Goal: Task Accomplishment & Management: Manage account settings

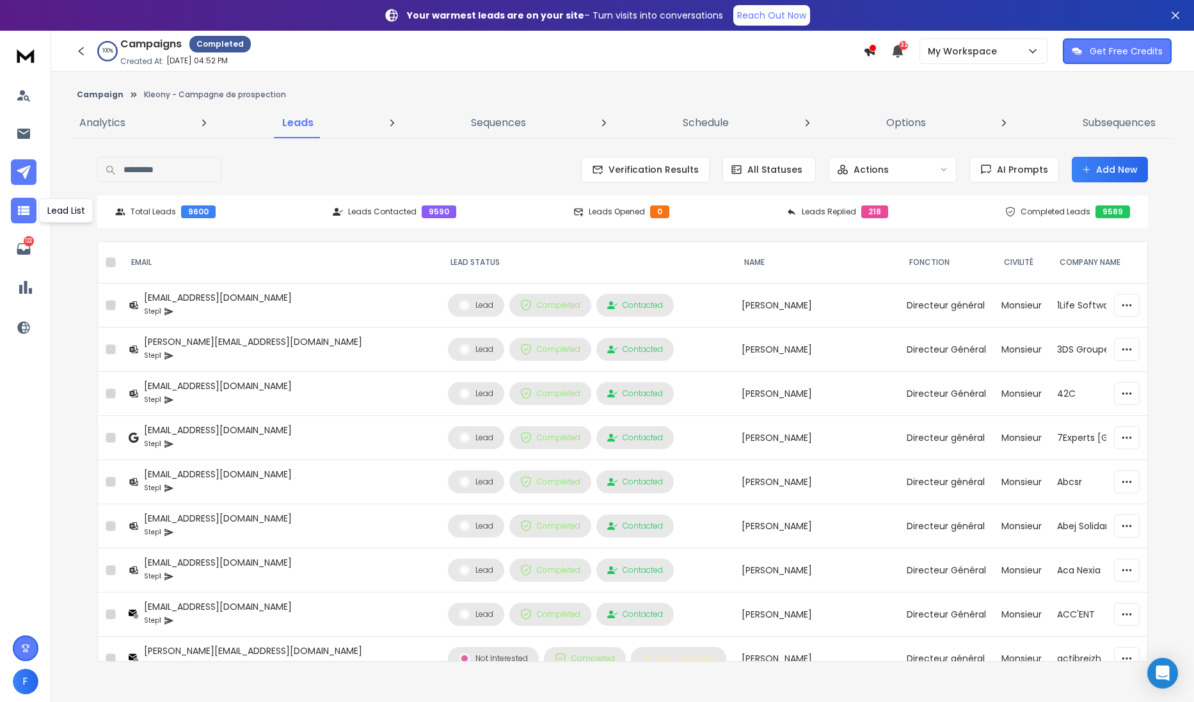
click at [29, 218] on link at bounding box center [24, 211] width 26 height 26
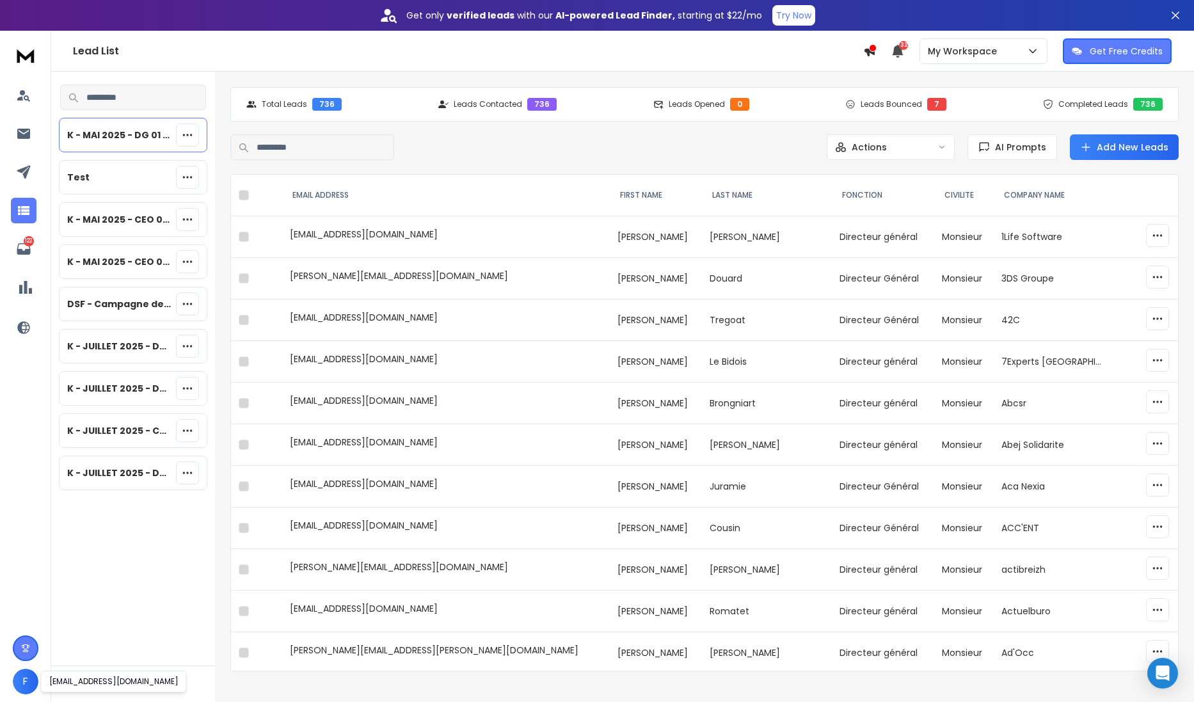
click at [35, 683] on span "F" at bounding box center [26, 681] width 26 height 26
click at [90, 663] on p "Settings" at bounding box center [79, 660] width 36 height 13
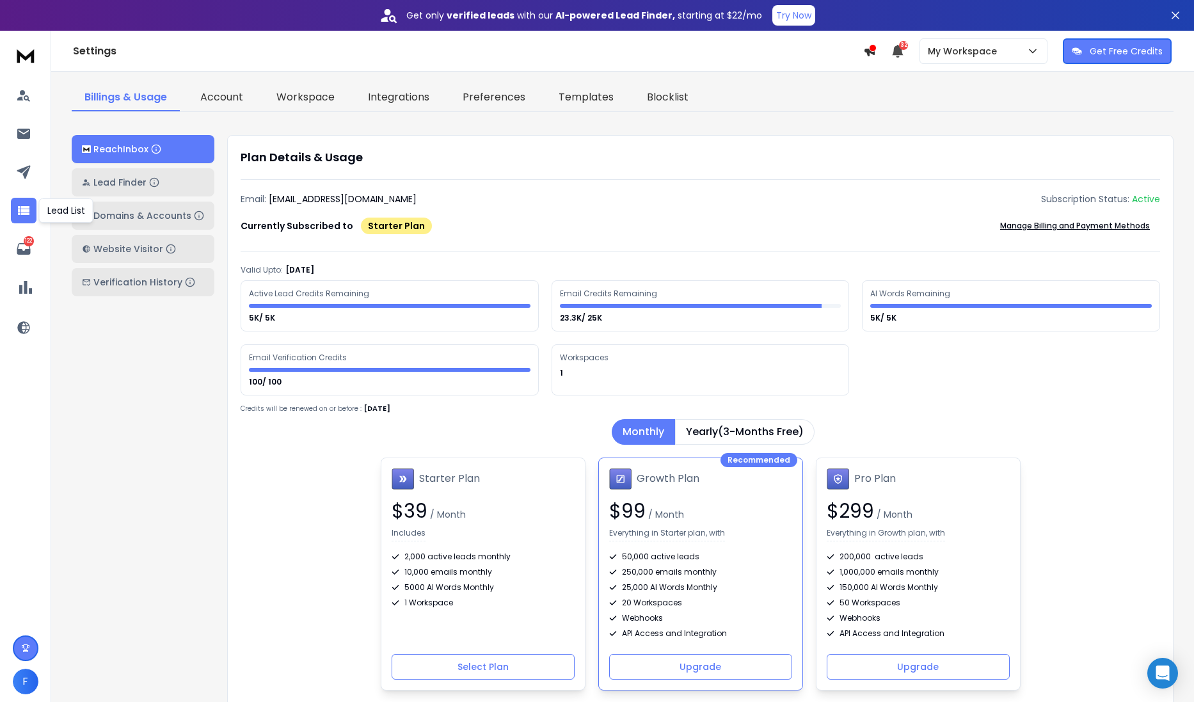
click at [30, 213] on icon at bounding box center [23, 210] width 15 height 15
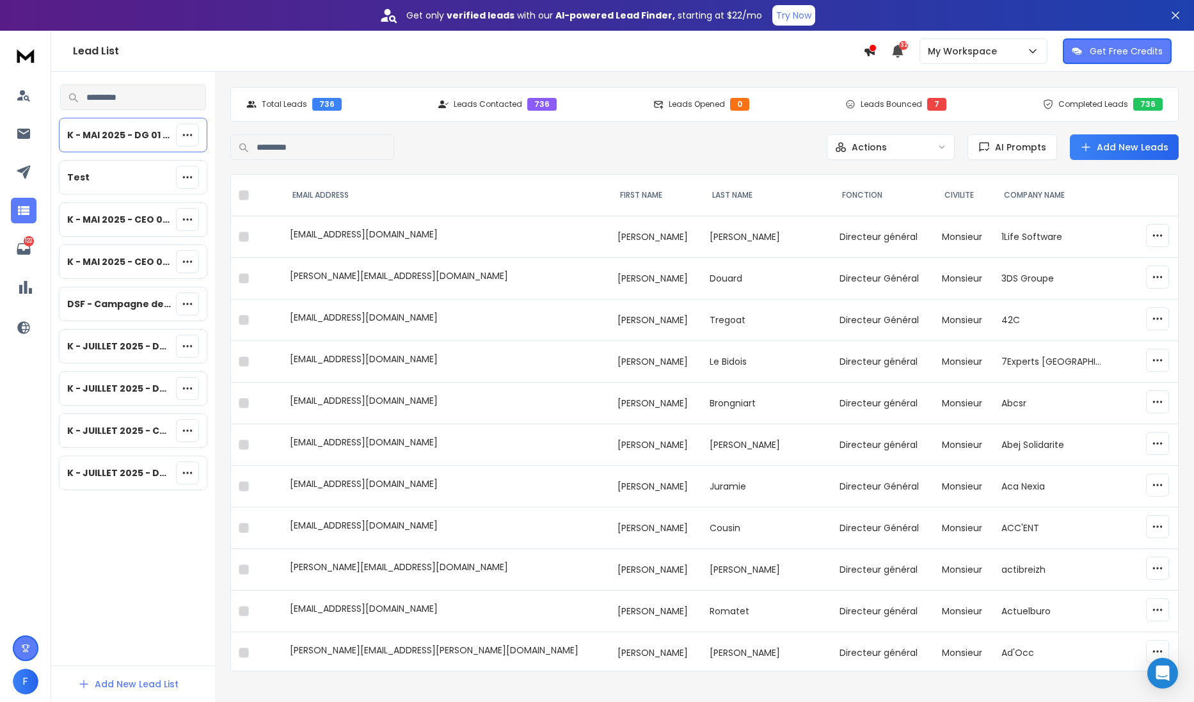
click at [117, 468] on p "K - JUILLET 2025 - DG 75 et 78 (Pharrow)" at bounding box center [119, 472] width 104 height 13
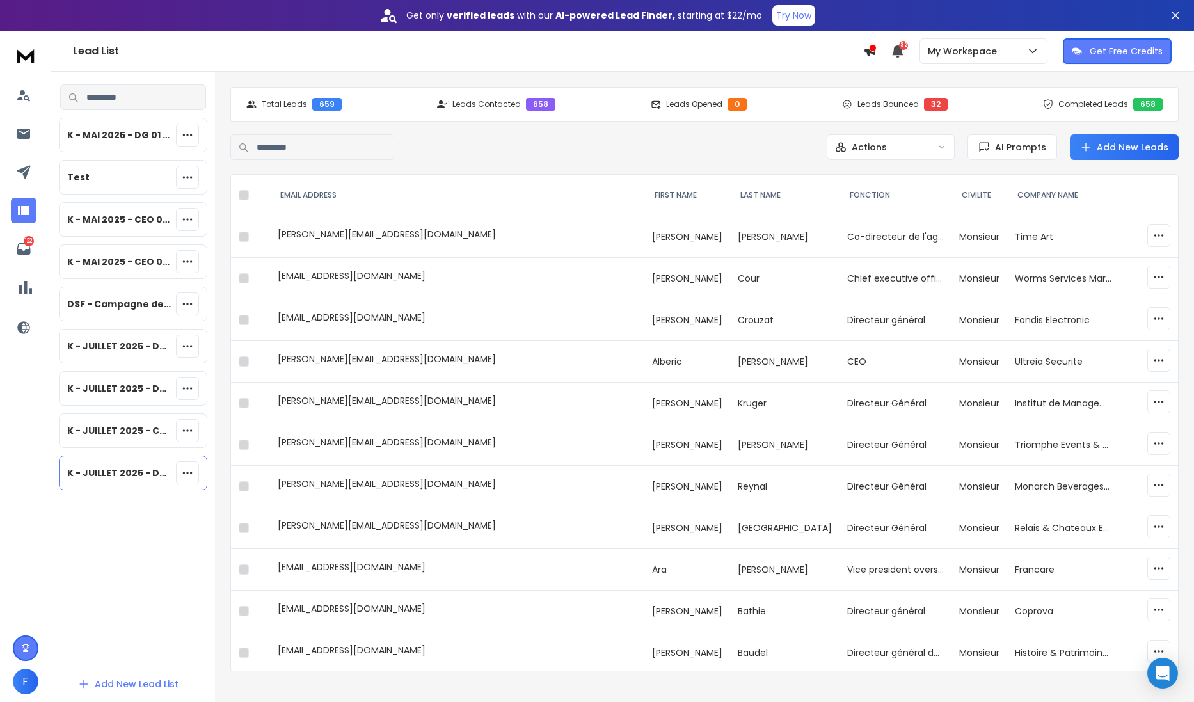
click at [183, 465] on button "button" at bounding box center [187, 472] width 23 height 23
click at [173, 505] on p "Edit List Name" at bounding box center [153, 500] width 62 height 13
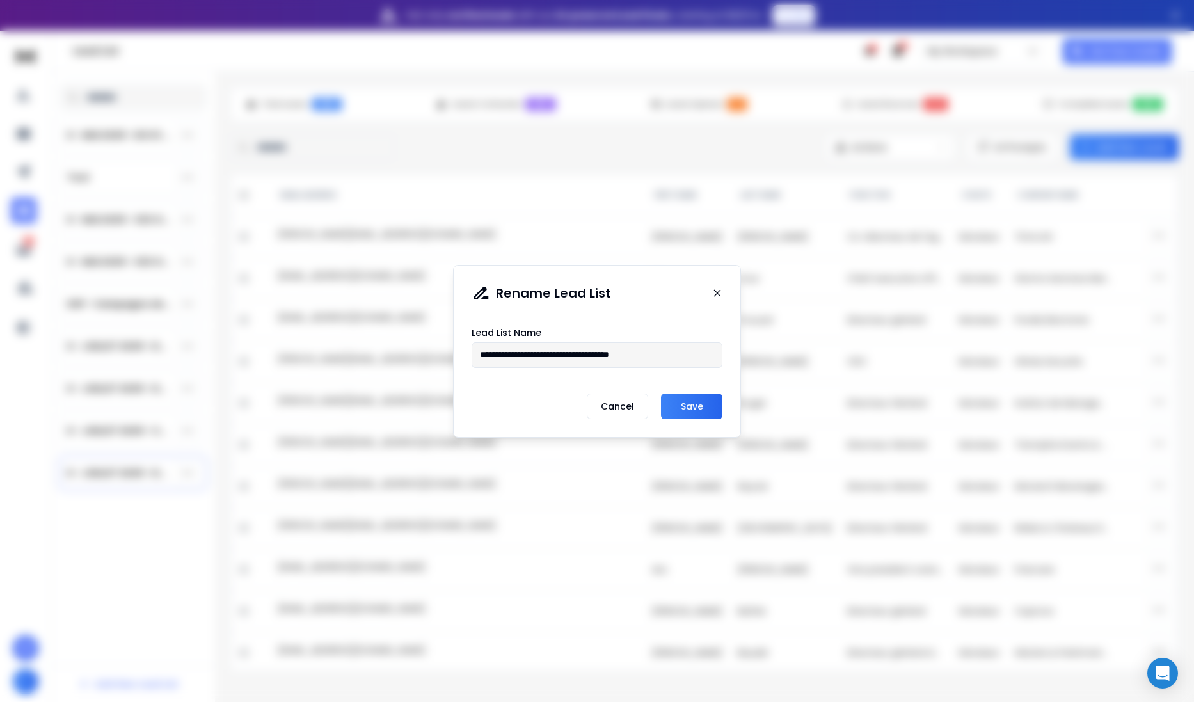
click at [558, 352] on input "**********" at bounding box center [596, 355] width 251 height 26
click at [630, 407] on p "Cancel" at bounding box center [617, 406] width 61 height 26
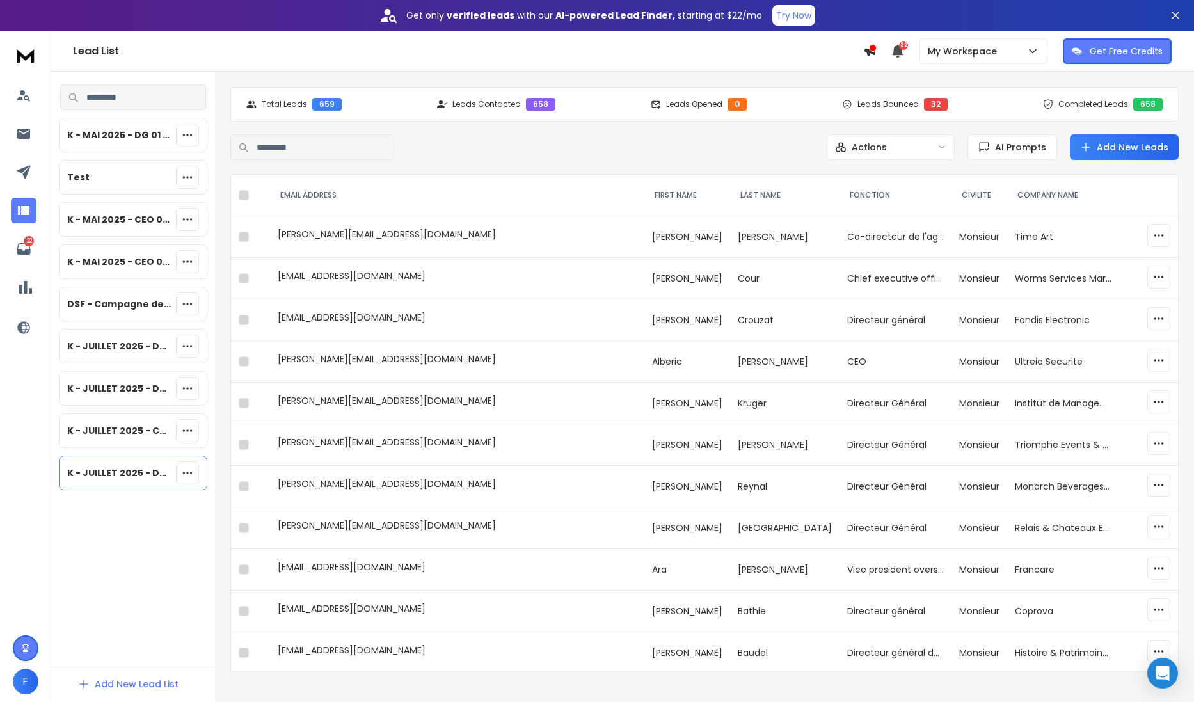
click at [97, 684] on button "Add New Lead List" at bounding box center [128, 684] width 121 height 26
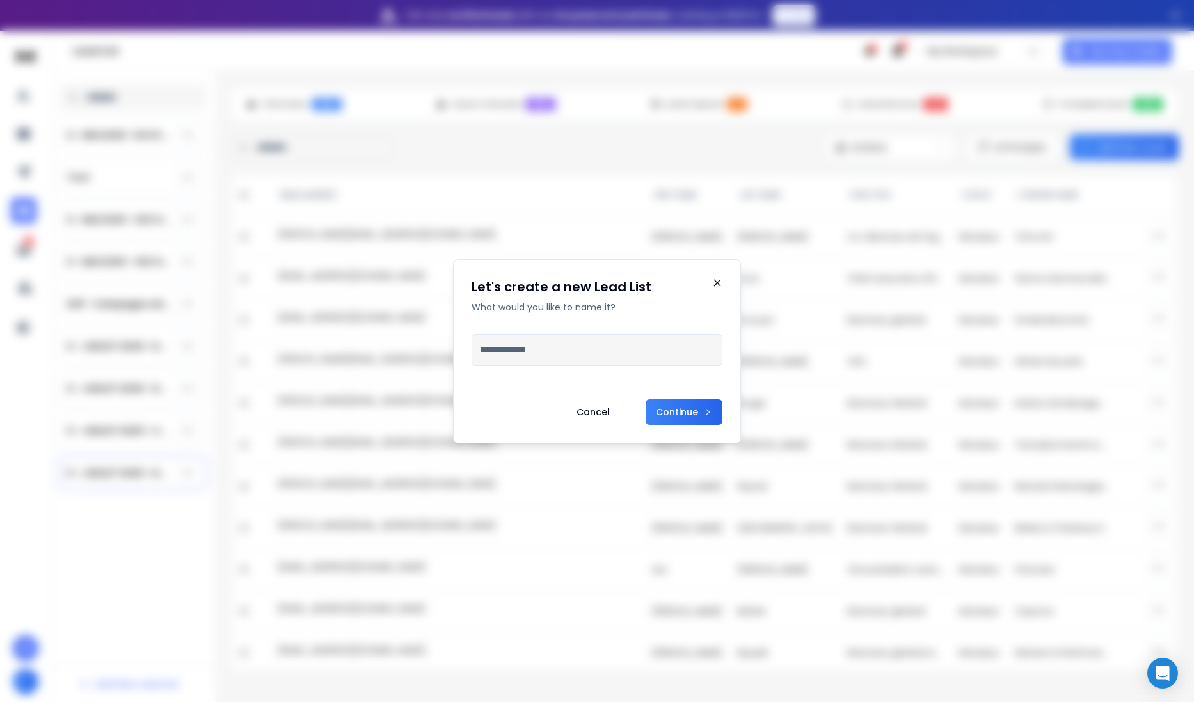
click at [509, 349] on input at bounding box center [596, 350] width 251 height 32
paste input "**********"
click at [513, 348] on input "**********" at bounding box center [596, 350] width 251 height 32
drag, startPoint x: 566, startPoint y: 348, endPoint x: 658, endPoint y: 355, distance: 92.4
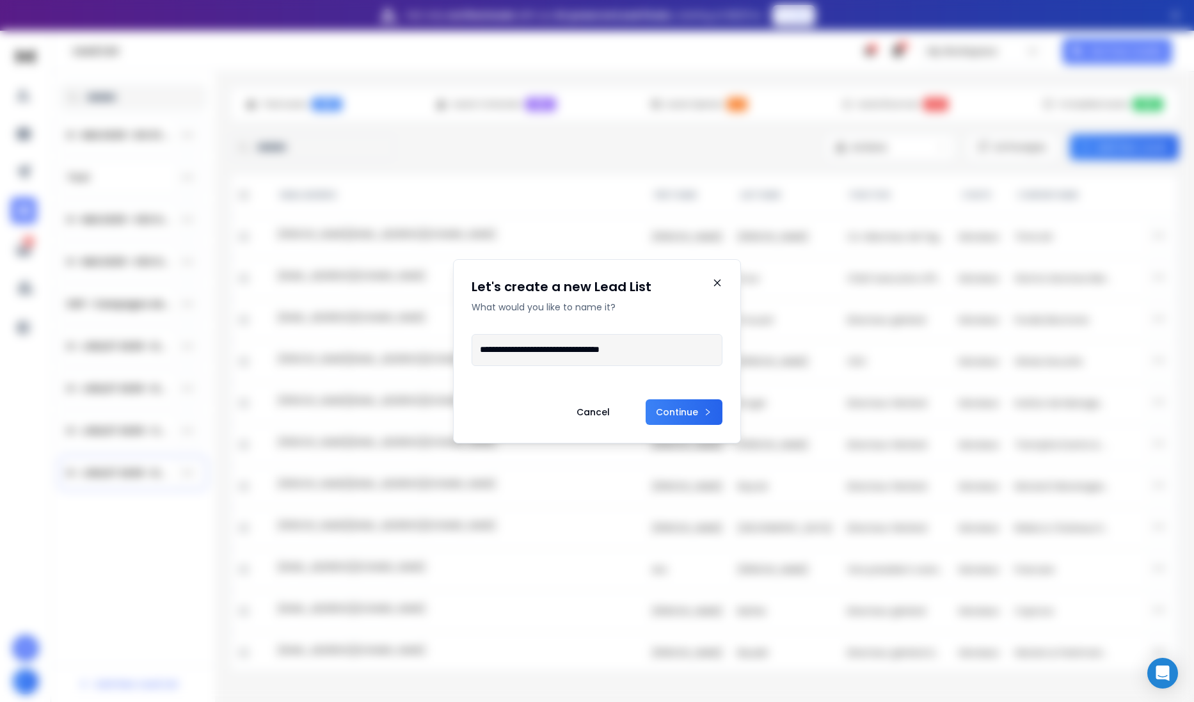
click at [658, 355] on input "**********" at bounding box center [596, 350] width 251 height 32
type input "**********"
click at [670, 407] on button "Continue" at bounding box center [683, 412] width 77 height 26
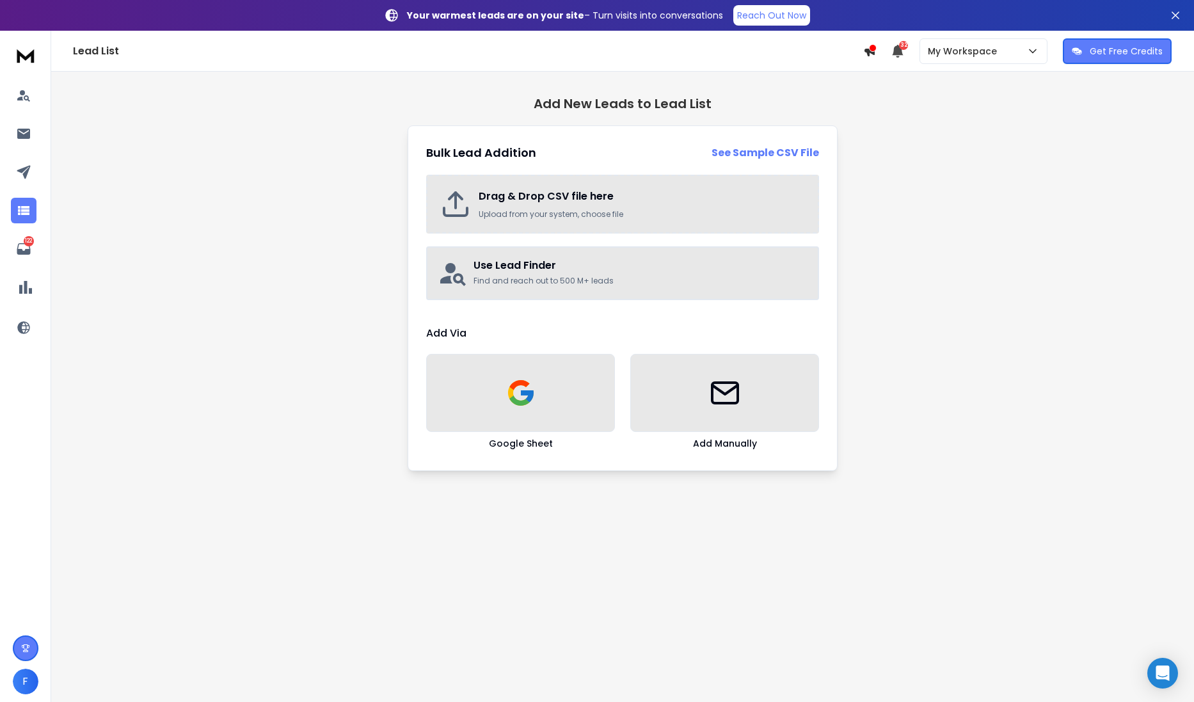
click at [551, 200] on h2 "Drag & Drop CSV file here" at bounding box center [641, 196] width 326 height 15
type input "**********"
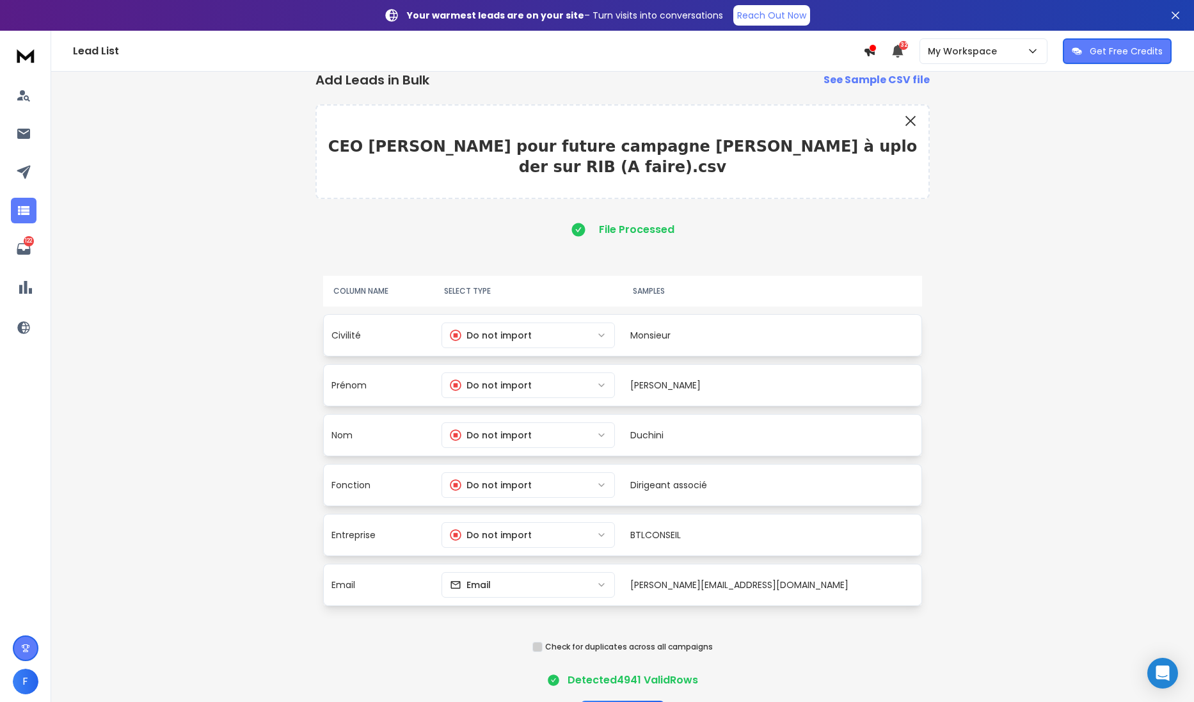
scroll to position [145, 0]
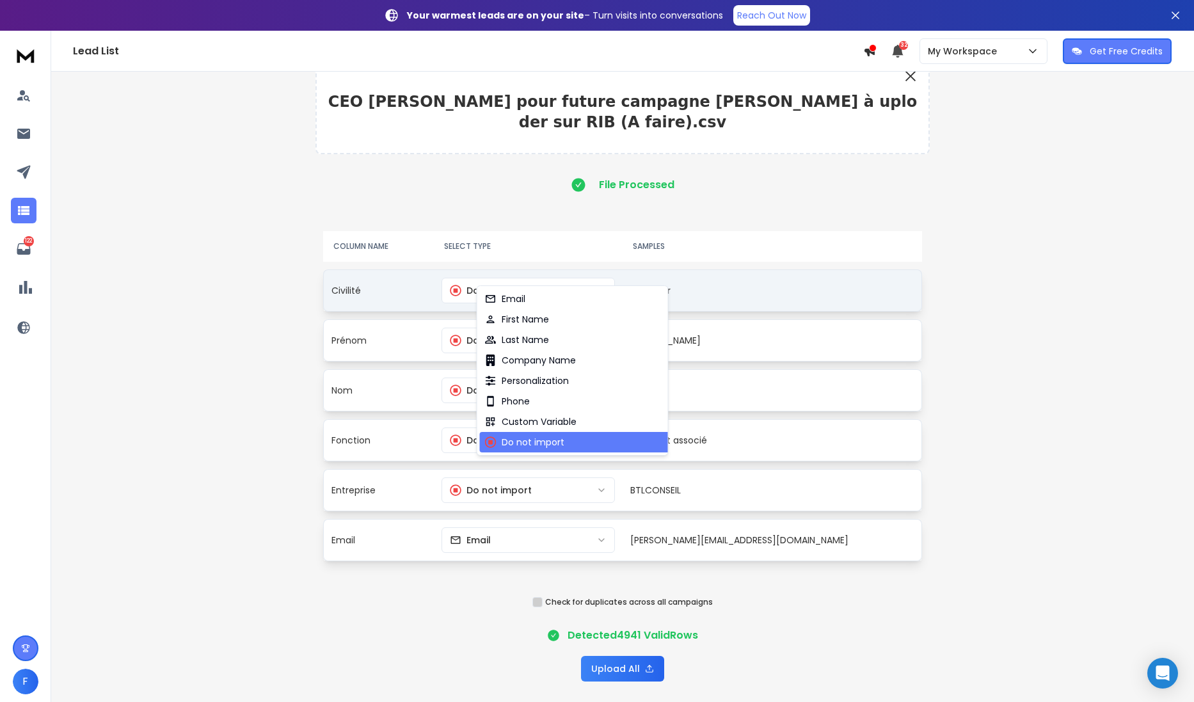
click at [553, 278] on button "Do not import" at bounding box center [527, 291] width 173 height 26
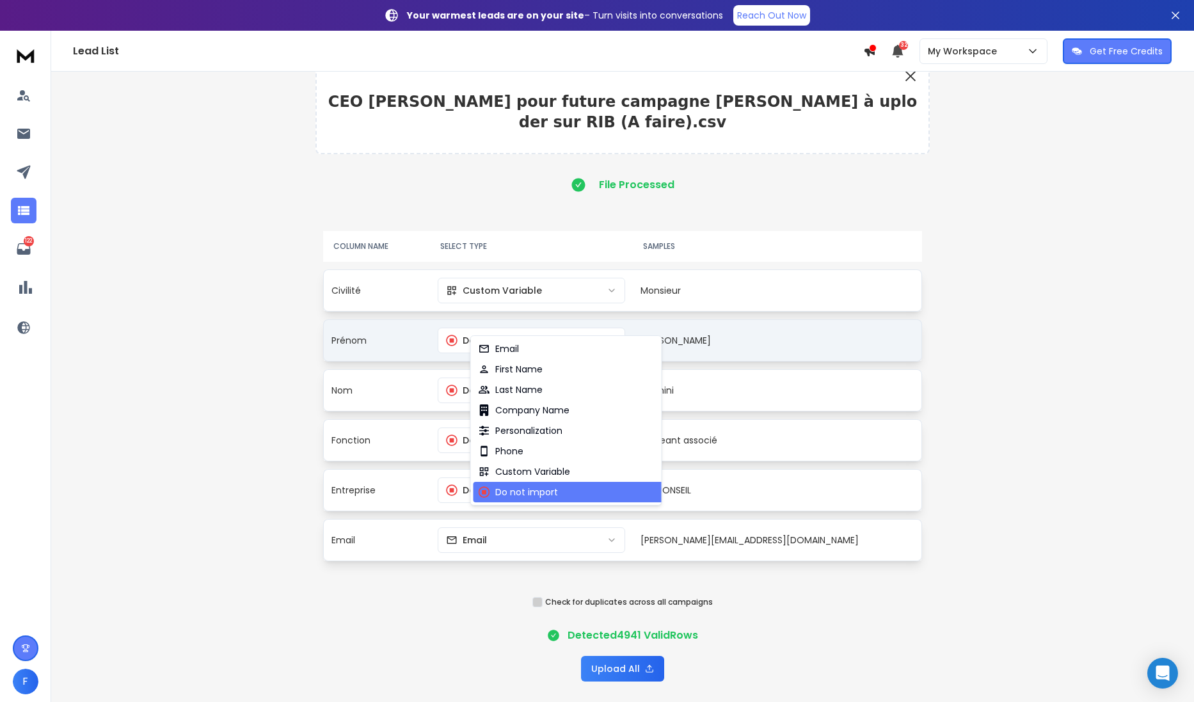
click at [528, 334] on div "Do not import" at bounding box center [487, 340] width 82 height 13
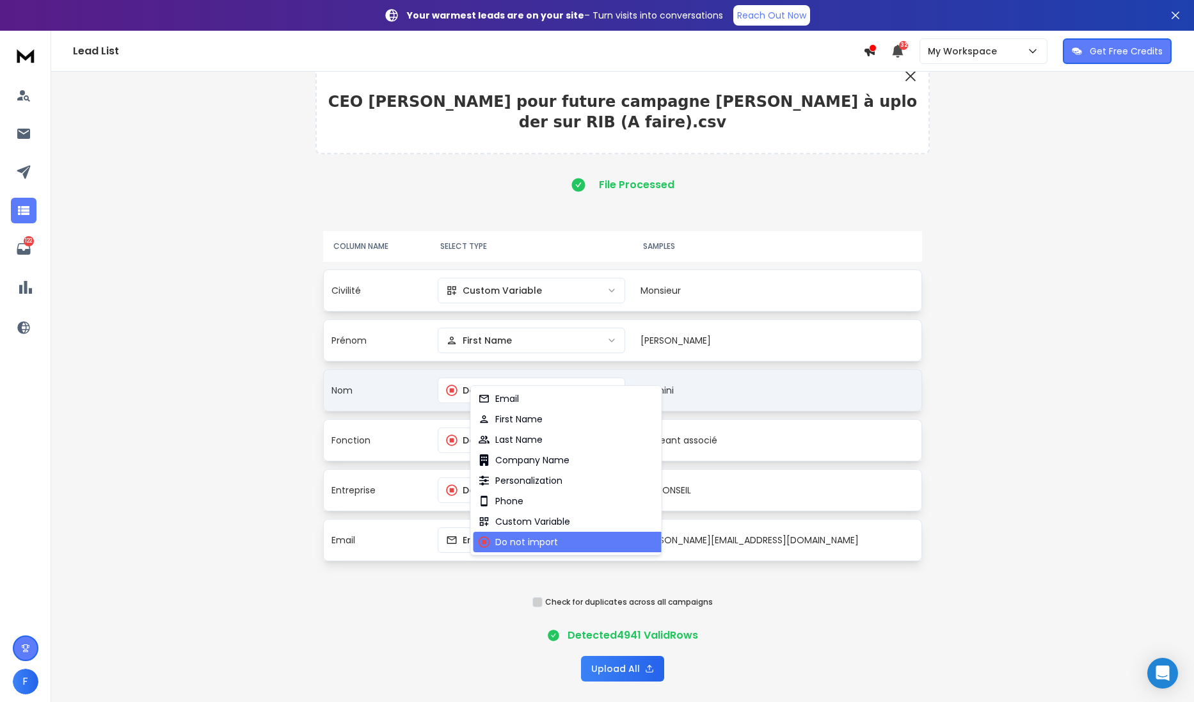
click at [528, 384] on div "Do not import" at bounding box center [487, 390] width 82 height 13
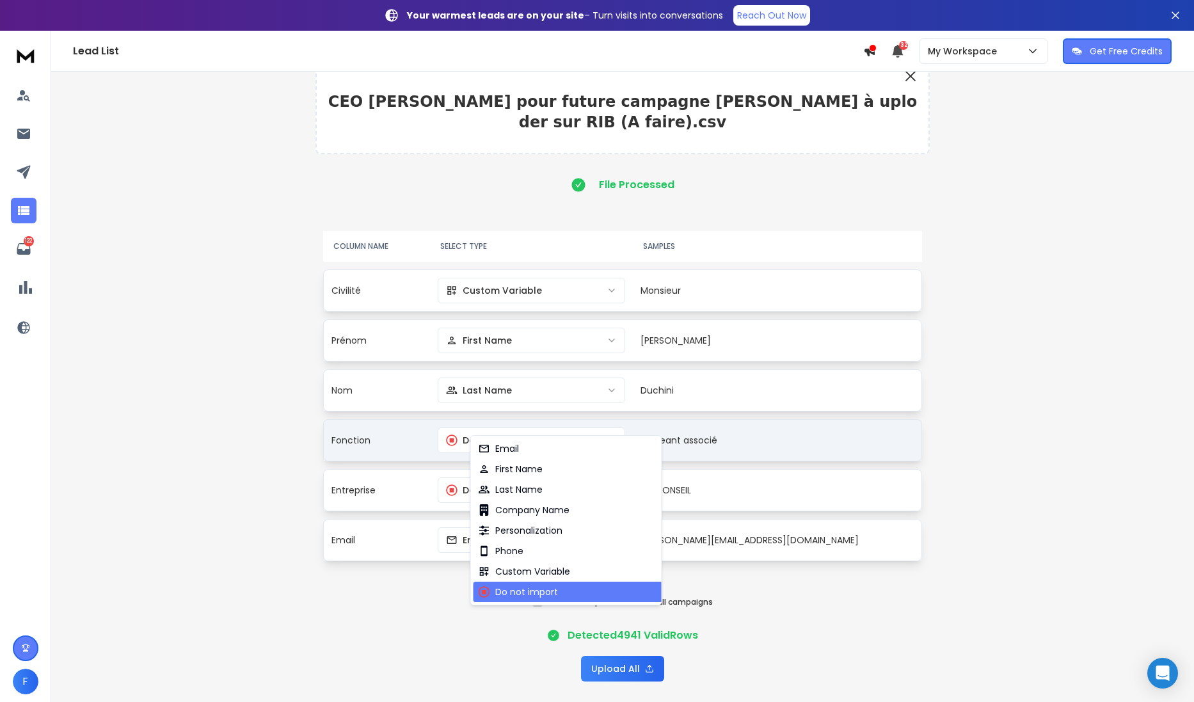
click at [528, 434] on div "Do not import" at bounding box center [487, 440] width 82 height 13
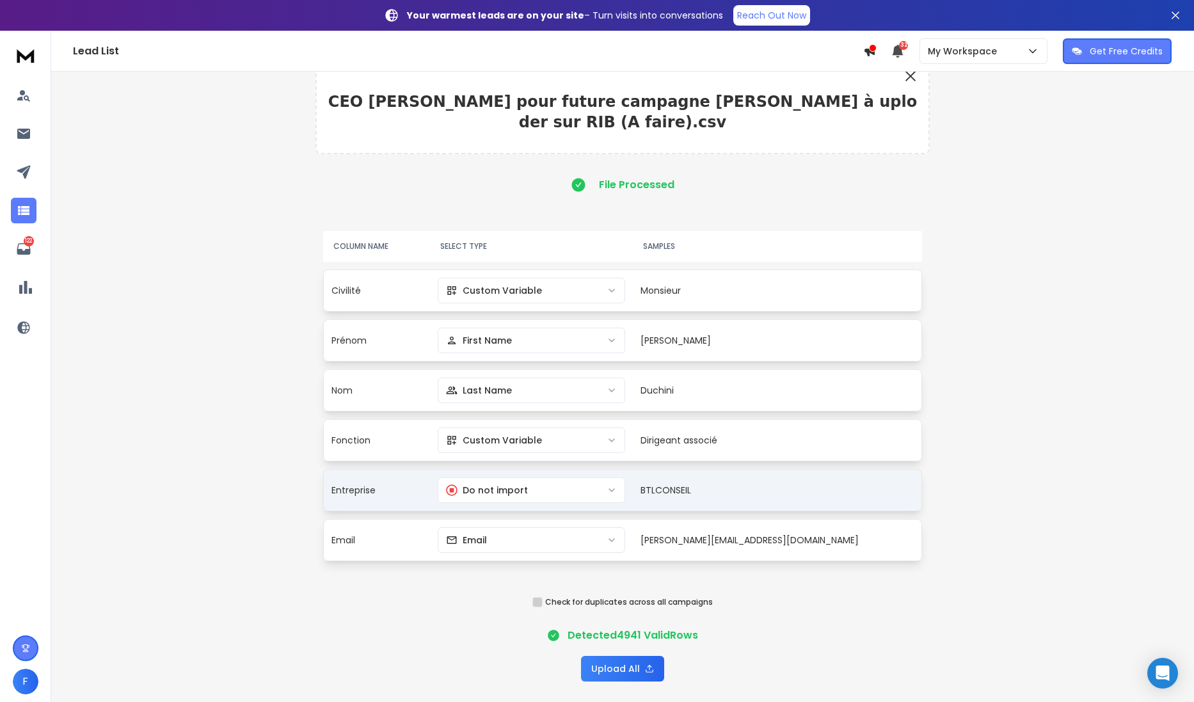
click at [528, 484] on div "Do not import" at bounding box center [487, 490] width 82 height 13
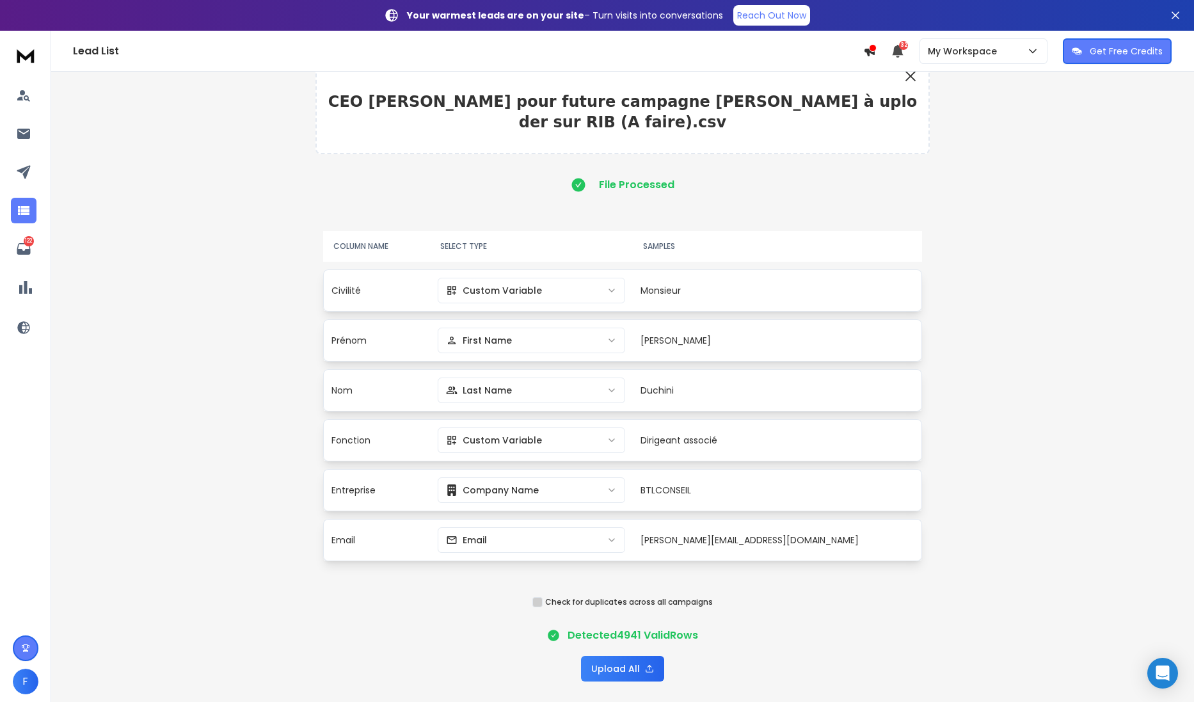
click at [535, 597] on button "Check for duplicates across all campaigns" at bounding box center [537, 602] width 10 height 10
click at [611, 656] on button "Upload All" at bounding box center [622, 669] width 83 height 26
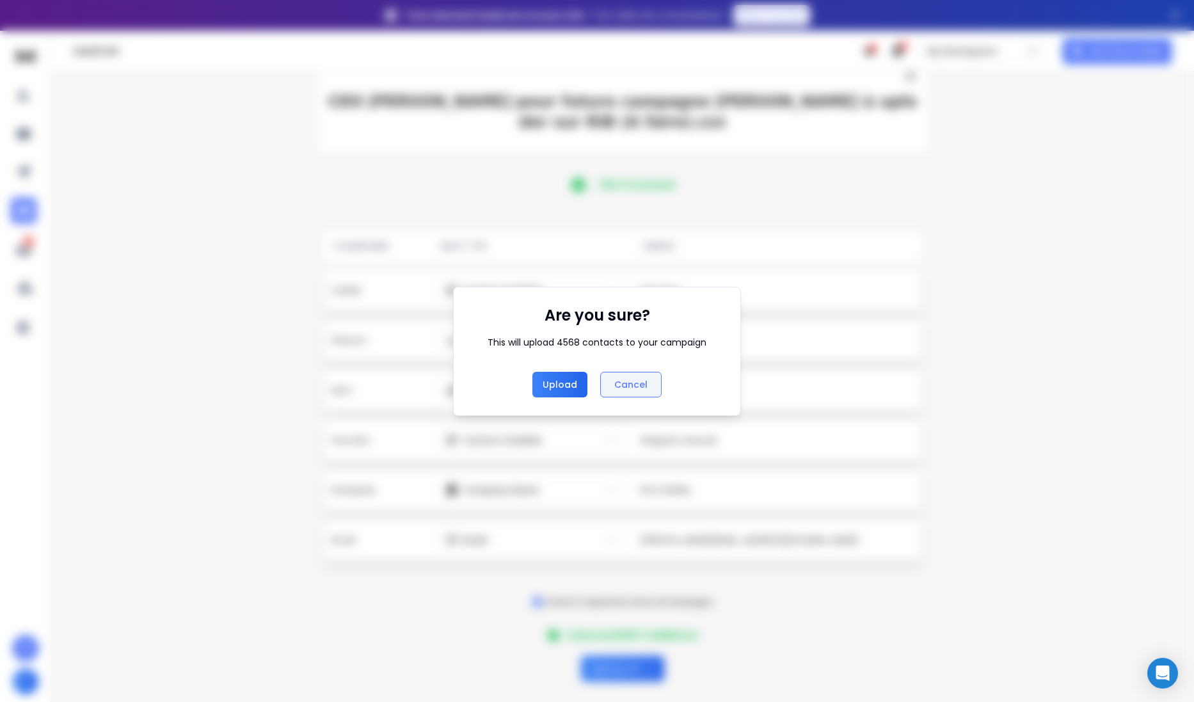
click at [569, 380] on button "Upload" at bounding box center [559, 385] width 55 height 26
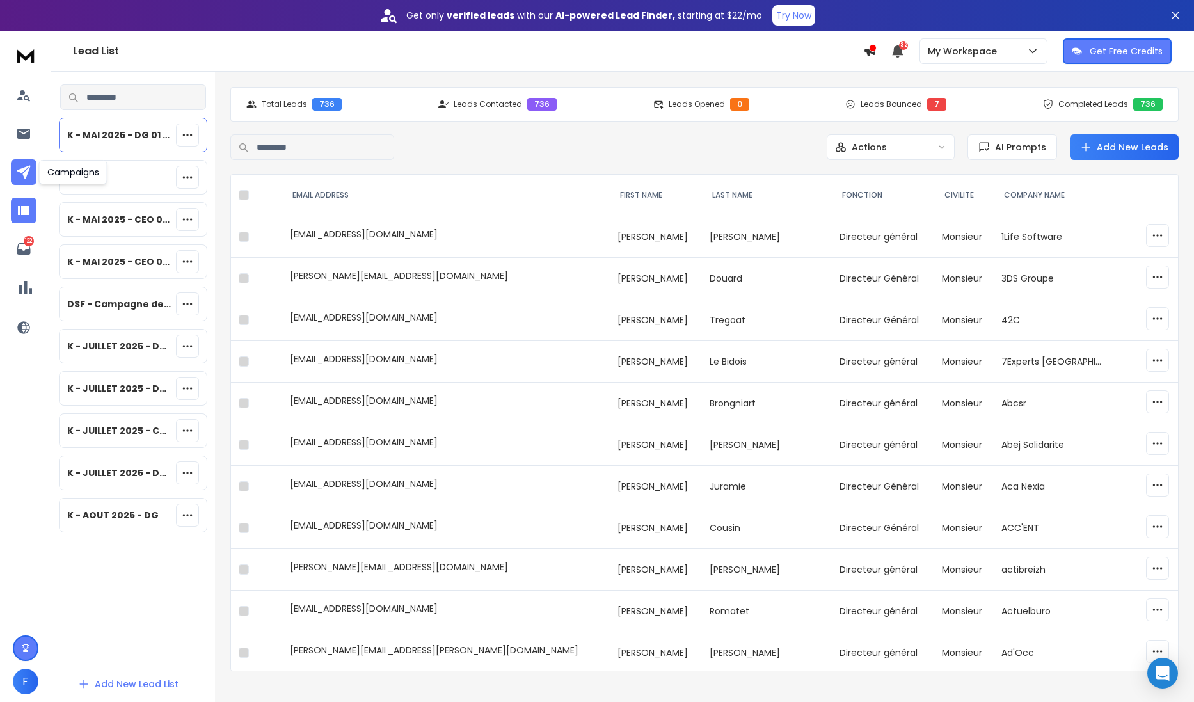
click at [31, 180] on link at bounding box center [24, 172] width 26 height 26
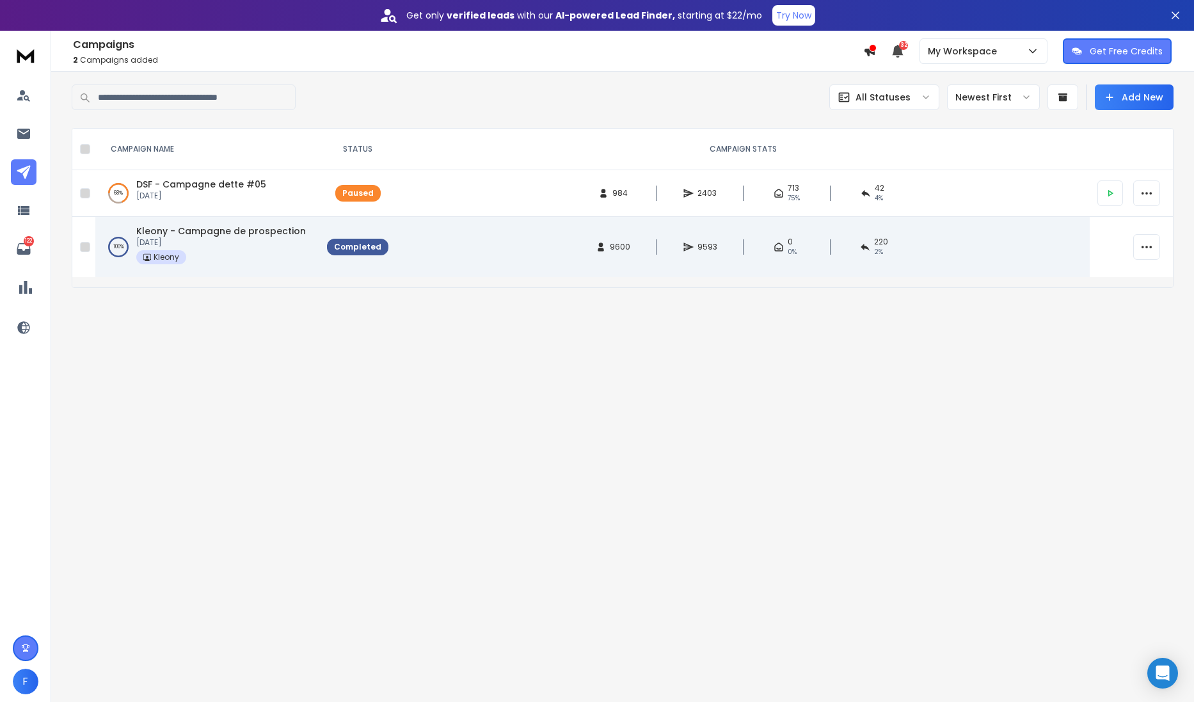
click at [248, 267] on div "Kleony - Campagne de prospection 6 months ago Kleony" at bounding box center [220, 247] width 169 height 45
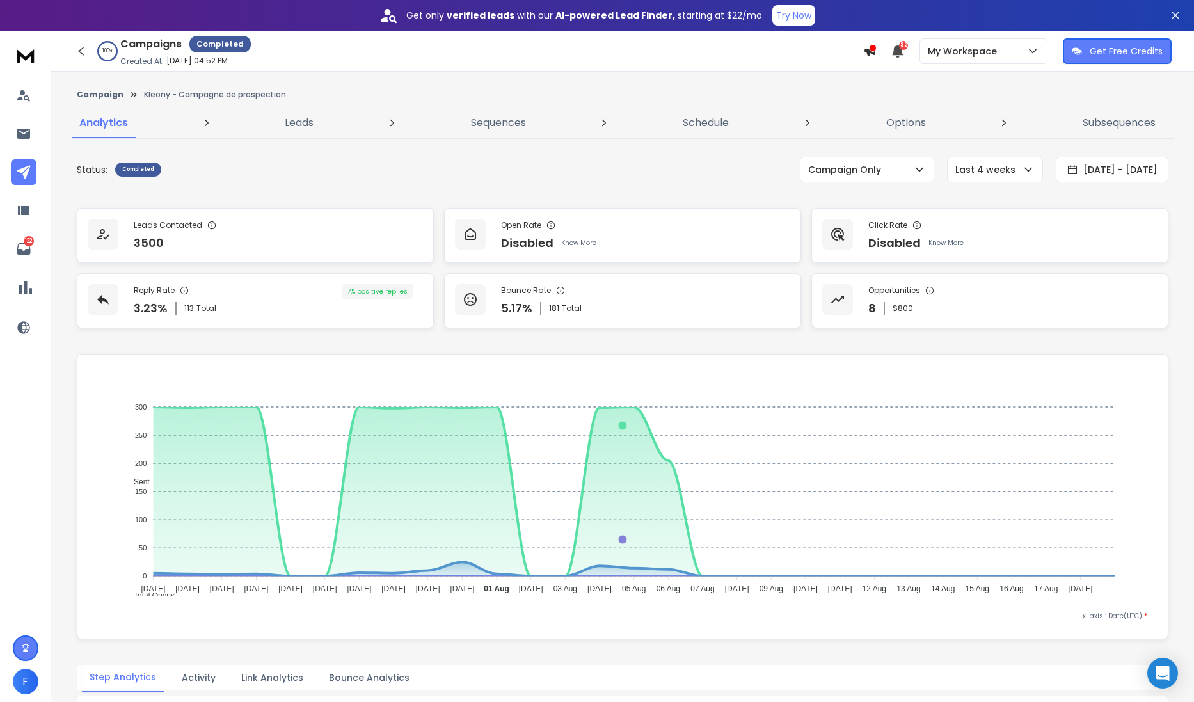
click at [323, 106] on div "Campaign Kleony - Campagne de prospection Analytics Leads Sequences Schedule Op…" at bounding box center [622, 111] width 1101 height 54
click at [316, 116] on link "Leads" at bounding box center [299, 122] width 44 height 31
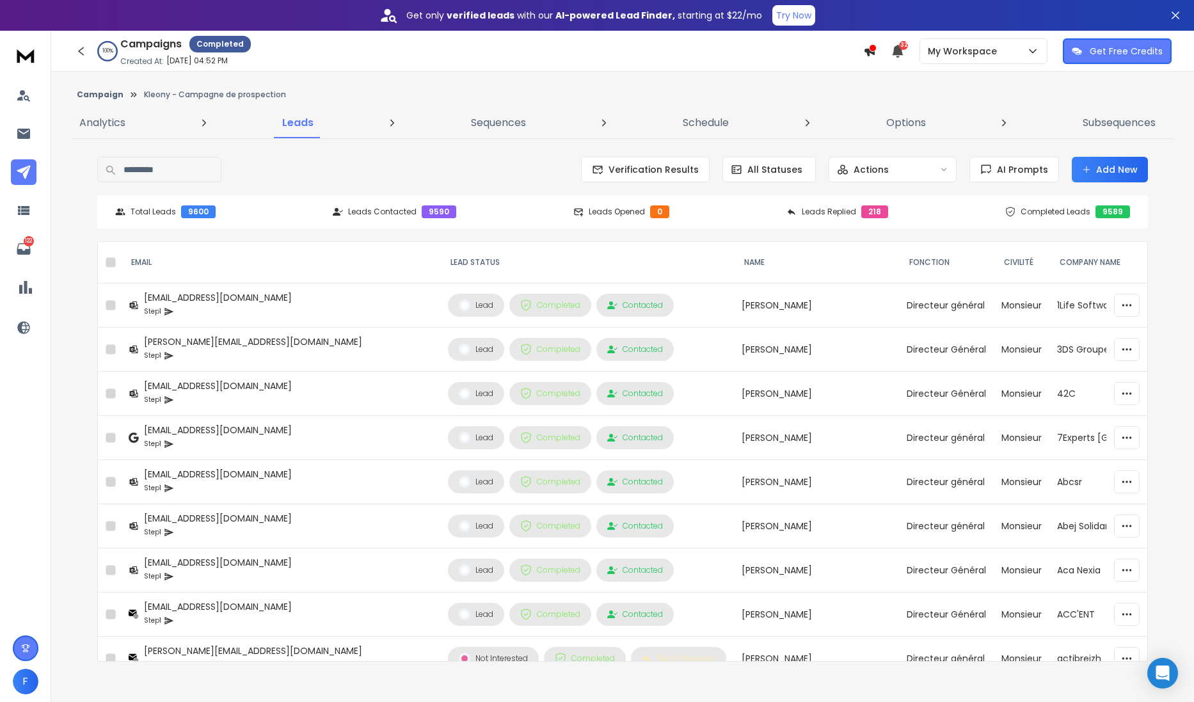
click at [1100, 173] on button "Add New" at bounding box center [1109, 170] width 76 height 26
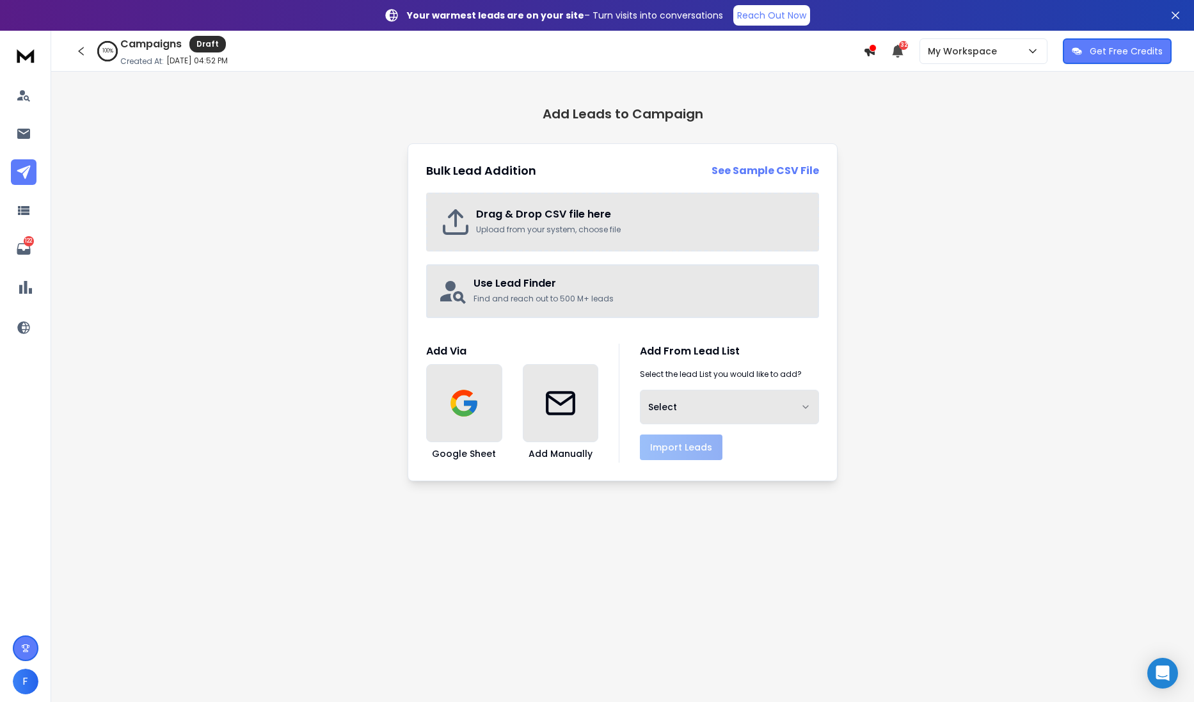
click at [734, 413] on button "Select" at bounding box center [729, 407] width 179 height 35
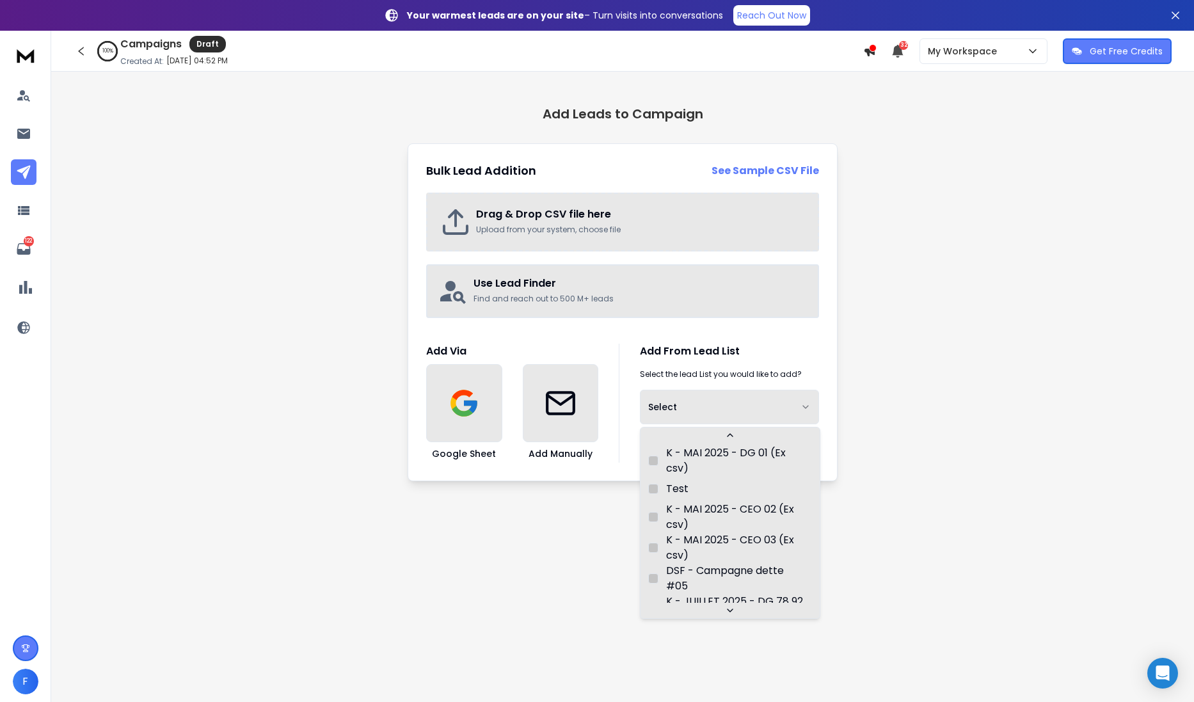
scroll to position [158, 0]
click at [682, 569] on div "K - AOUT 2025 - DG" at bounding box center [716, 571] width 100 height 15
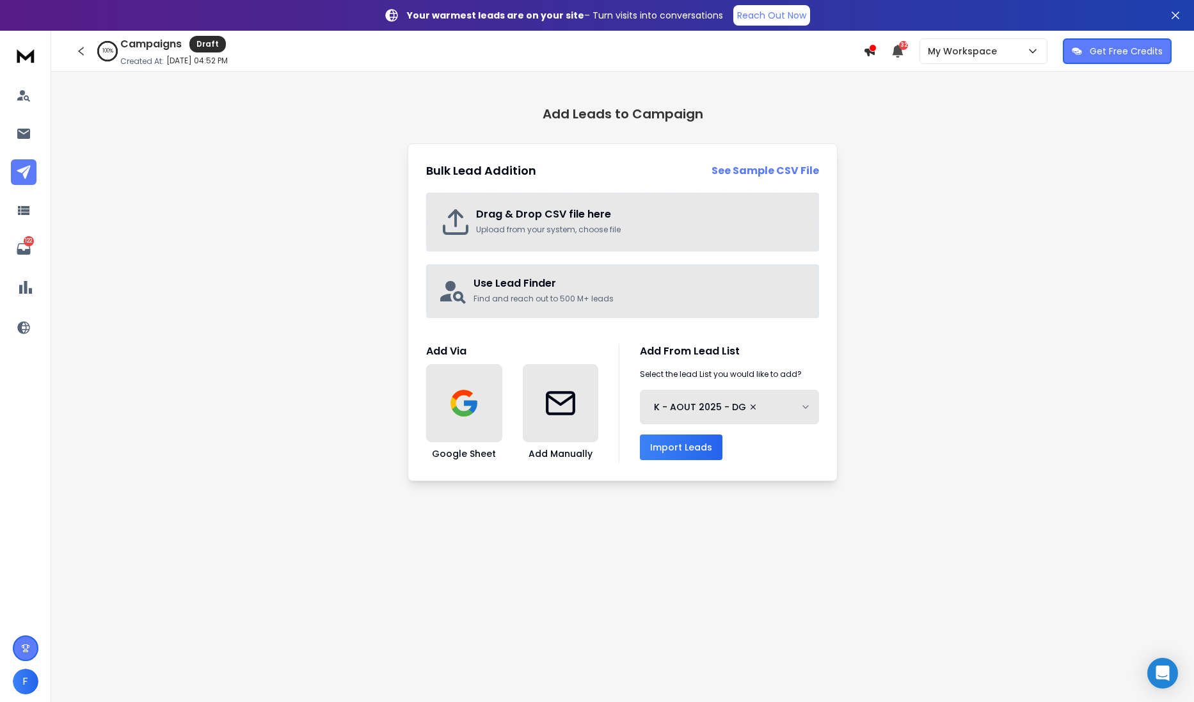
click at [585, 595] on div "Your warmest leads are on your site – Turn visits into conversations Reach Out …" at bounding box center [597, 351] width 1194 height 702
click at [662, 452] on button "Import Leads" at bounding box center [681, 447] width 83 height 26
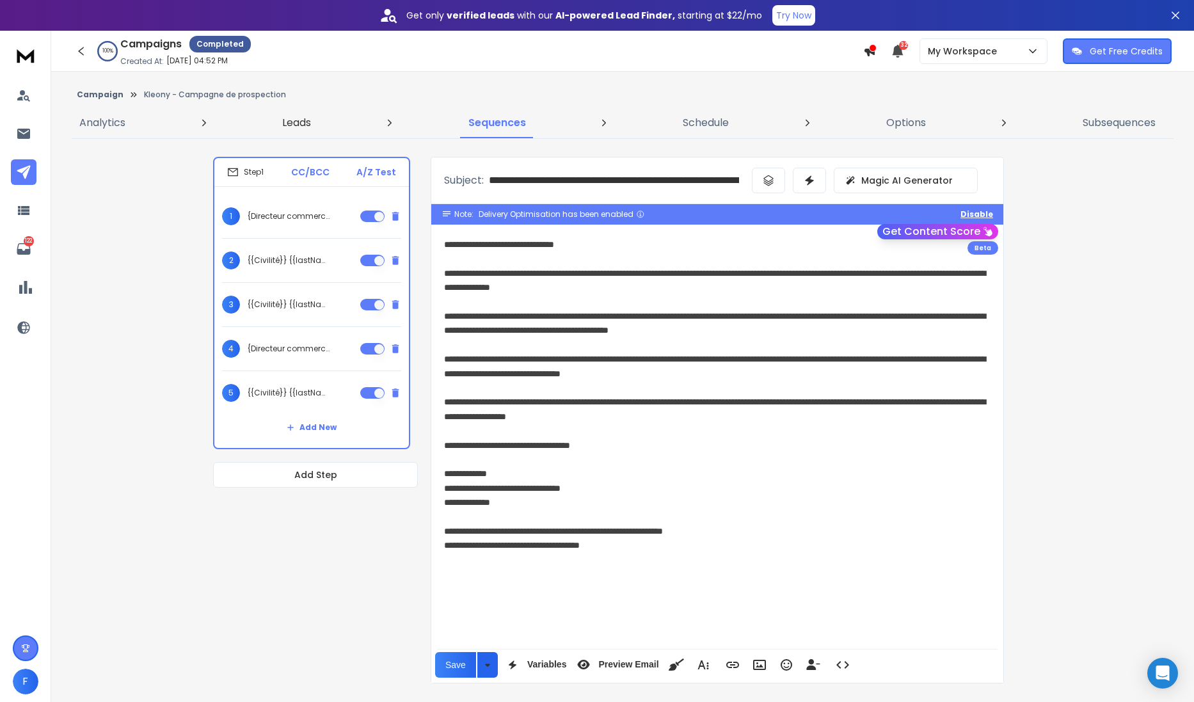
click at [301, 120] on p "Leads" at bounding box center [296, 122] width 29 height 15
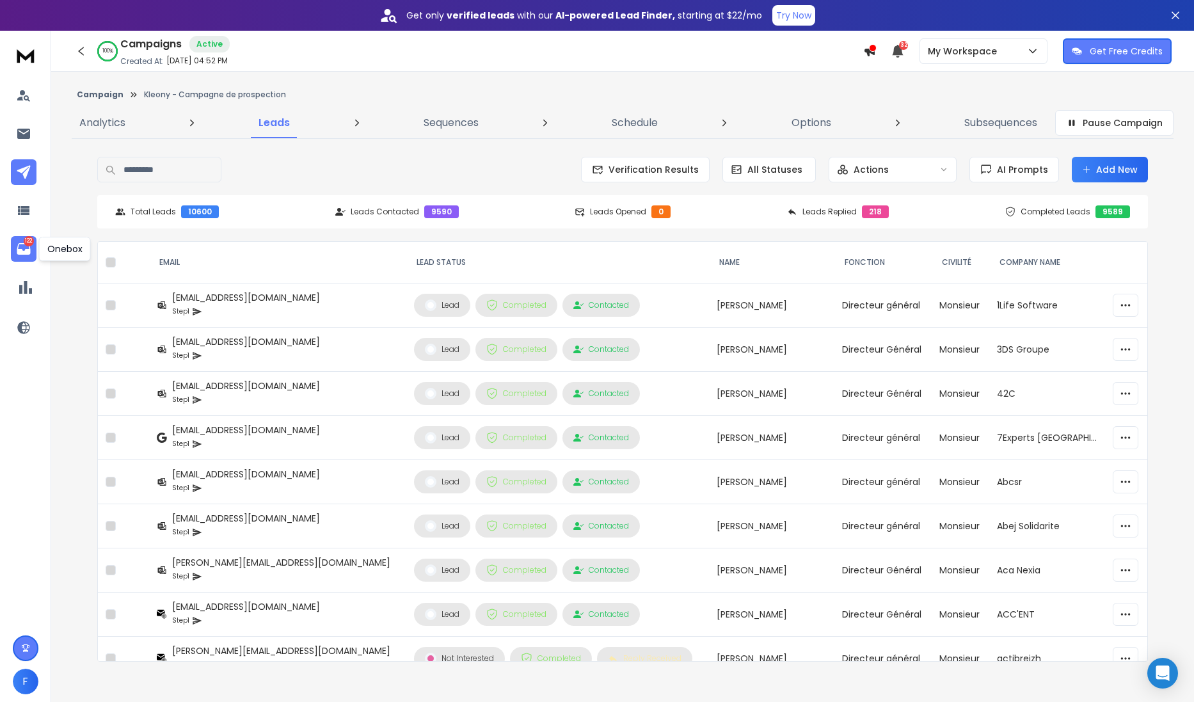
click at [18, 244] on icon at bounding box center [23, 249] width 13 height 12
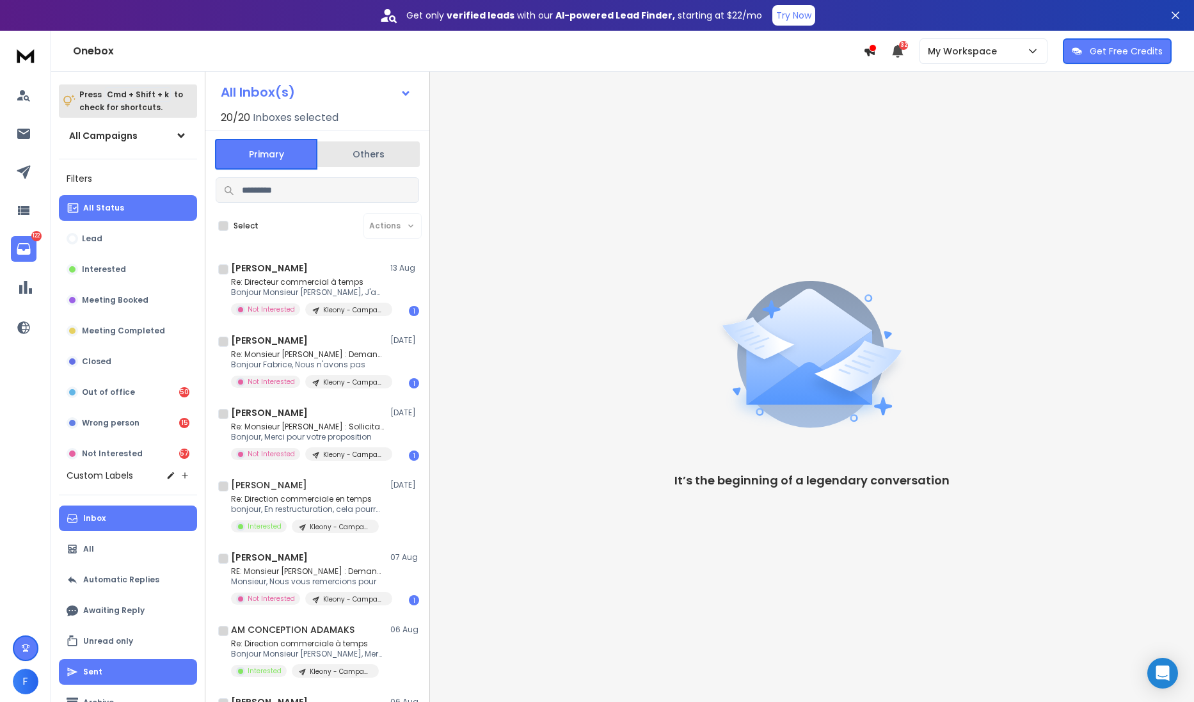
click at [83, 674] on p "Sent" at bounding box center [92, 671] width 19 height 10
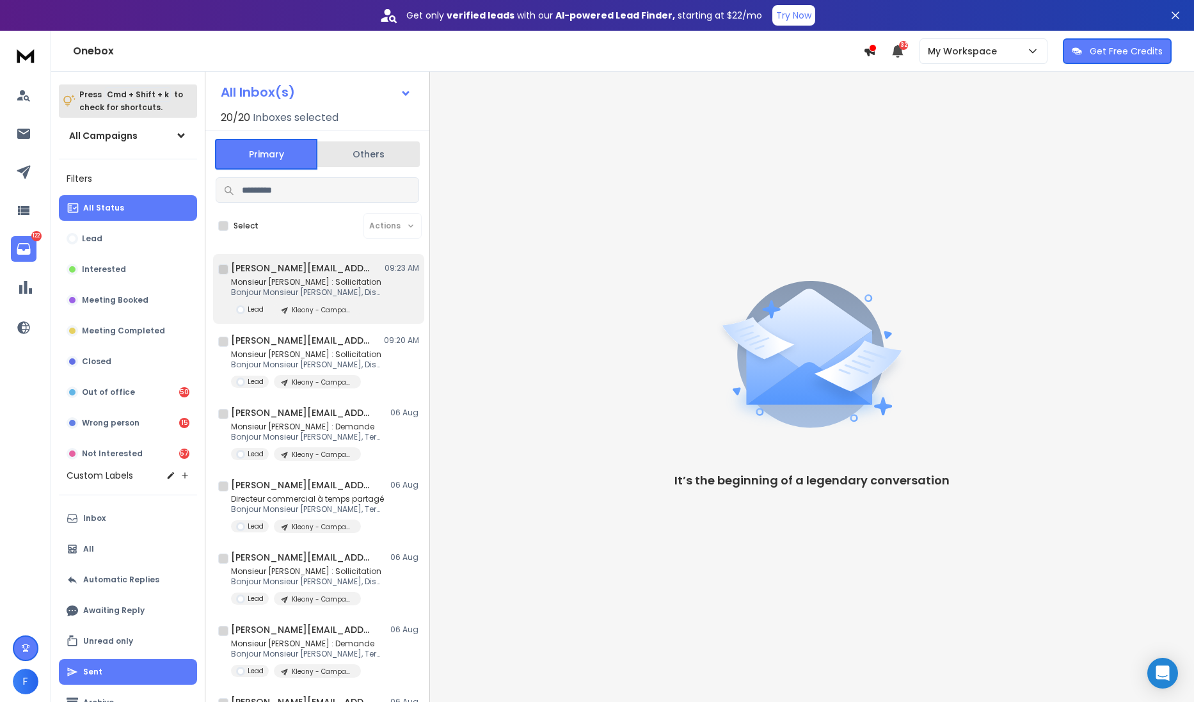
click at [351, 293] on p "Bonjour Monsieur Clere, Disponible à" at bounding box center [308, 292] width 154 height 10
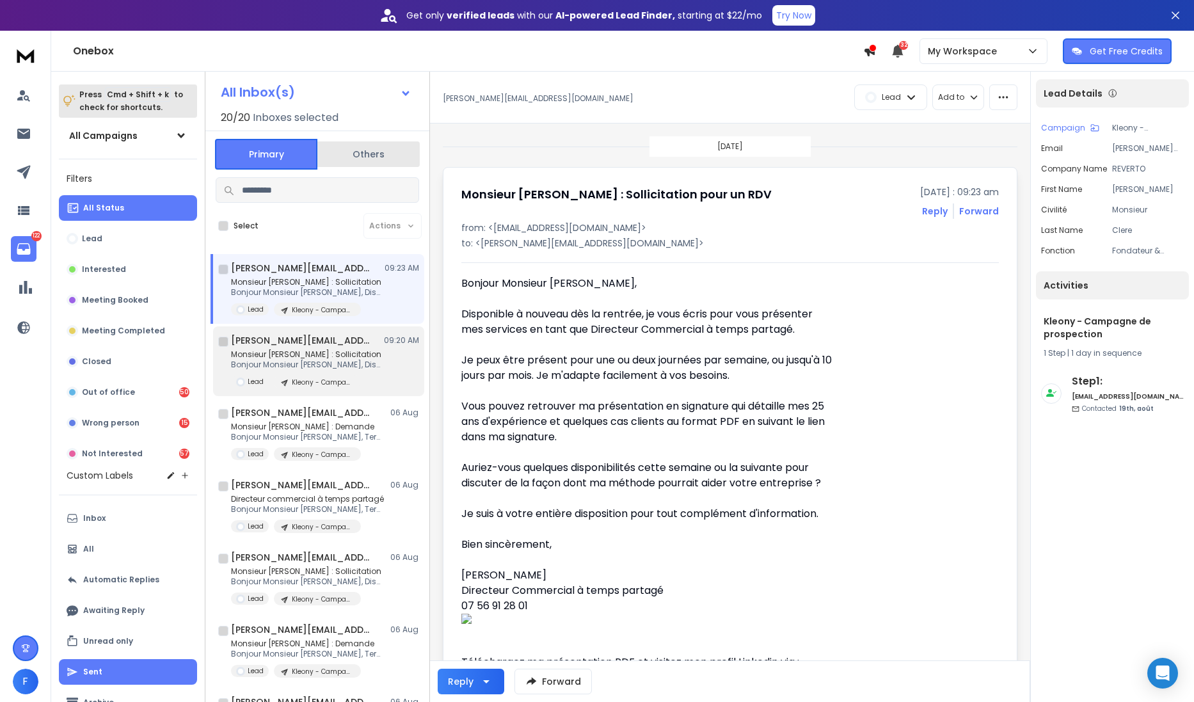
click at [343, 352] on p "Monsieur Garnier : Sollicitation" at bounding box center [308, 354] width 154 height 10
